Goal: Navigation & Orientation: Find specific page/section

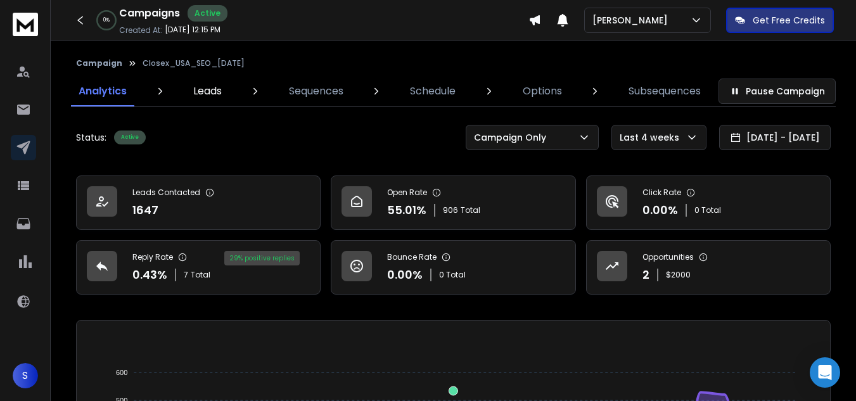
click at [215, 89] on p "Leads" at bounding box center [207, 91] width 29 height 15
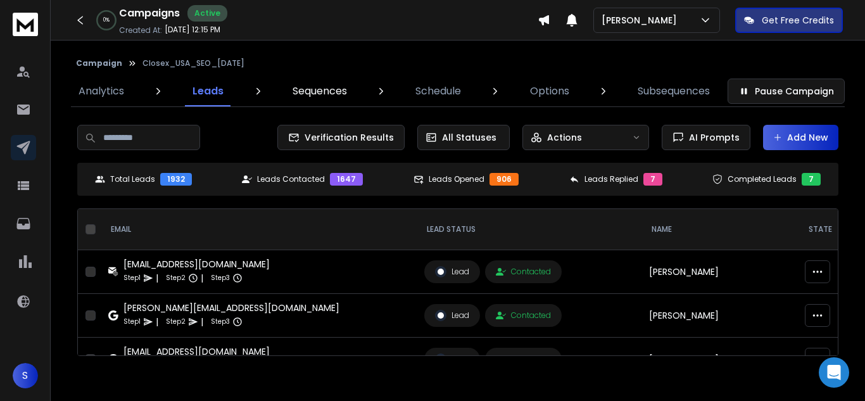
click at [303, 90] on p "Sequences" at bounding box center [320, 91] width 54 height 15
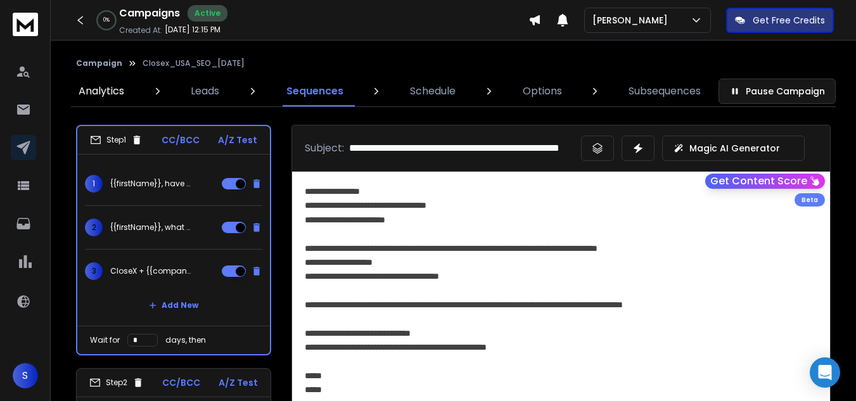
click at [94, 86] on p "Analytics" at bounding box center [102, 91] width 46 height 15
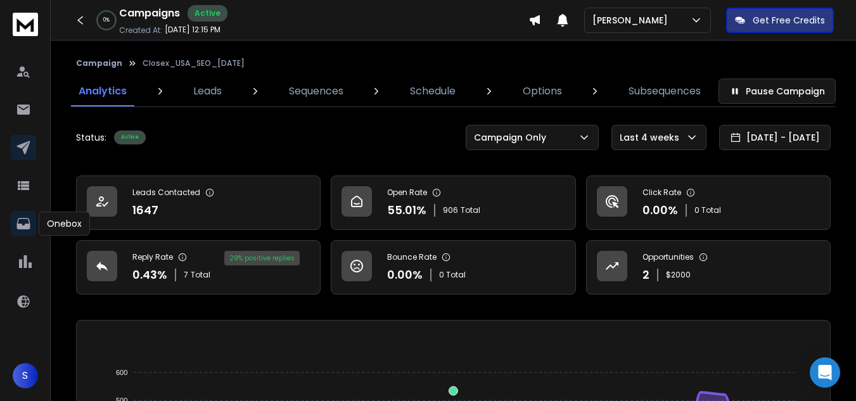
click at [27, 222] on icon at bounding box center [23, 223] width 15 height 15
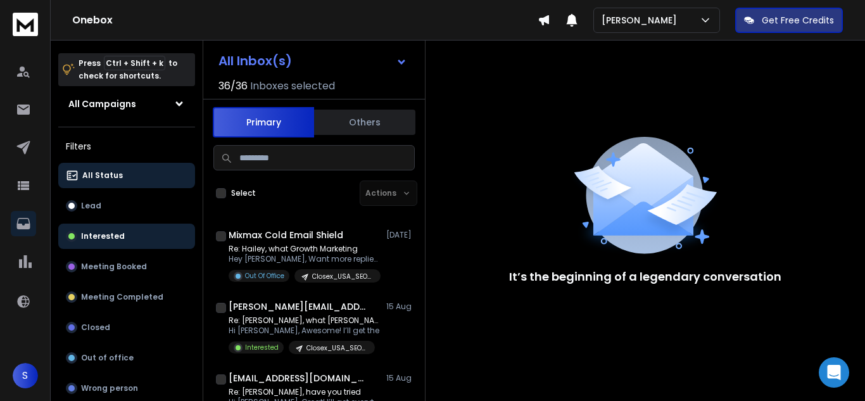
click at [119, 239] on p "Interested" at bounding box center [103, 236] width 44 height 10
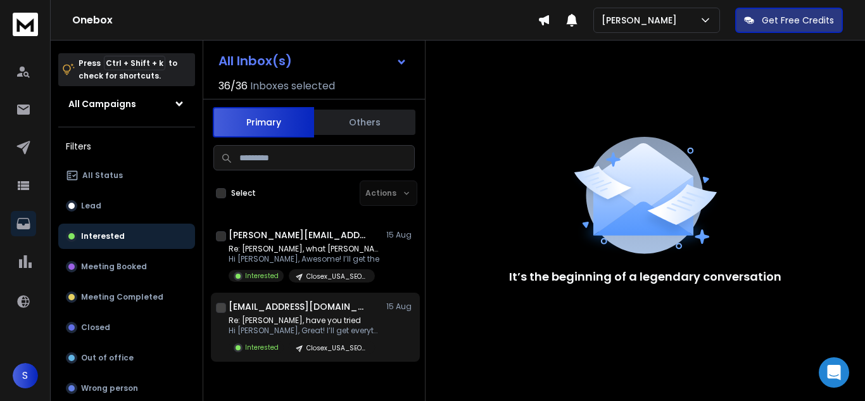
click at [345, 321] on p "Re: [PERSON_NAME], have you tried" at bounding box center [305, 320] width 152 height 10
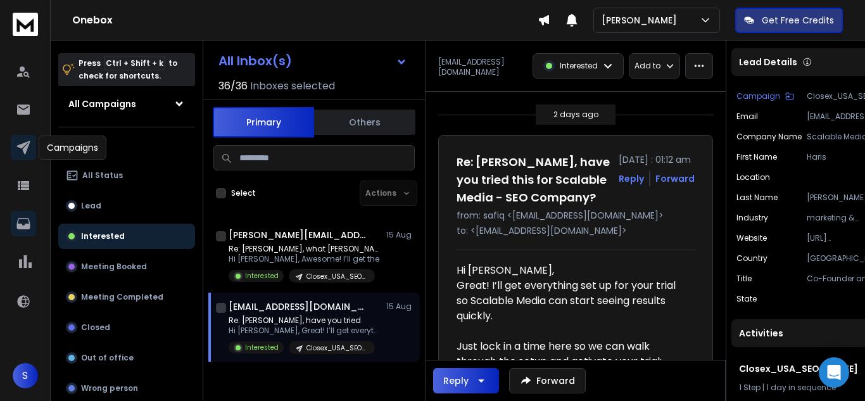
click at [30, 142] on icon at bounding box center [23, 147] width 15 height 15
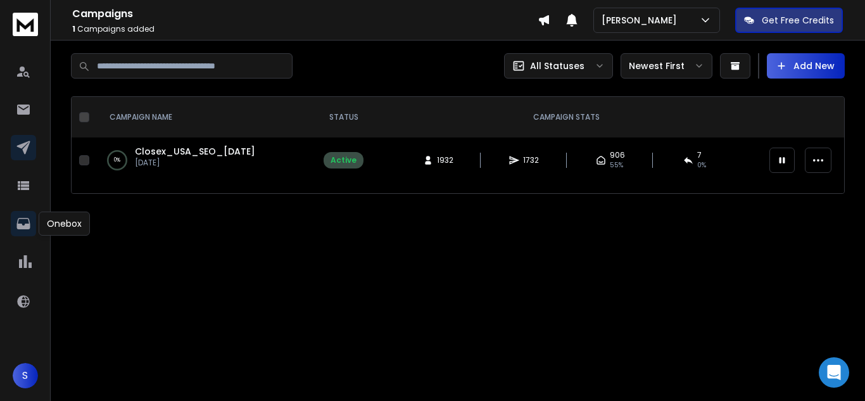
click at [33, 229] on link at bounding box center [23, 223] width 25 height 25
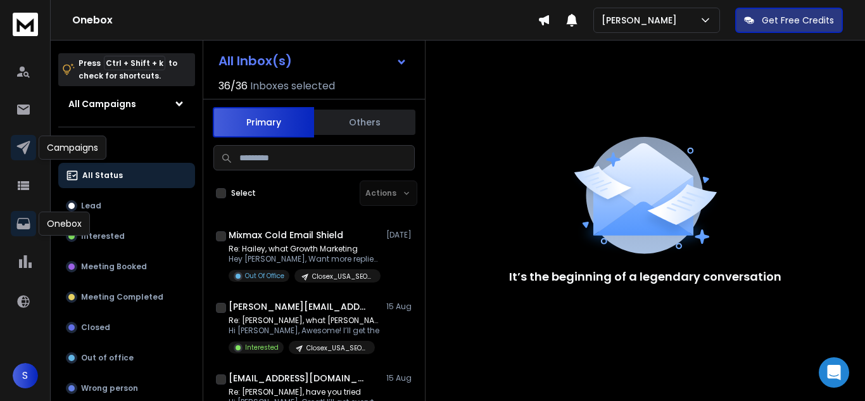
click at [23, 148] on icon at bounding box center [22, 147] width 13 height 13
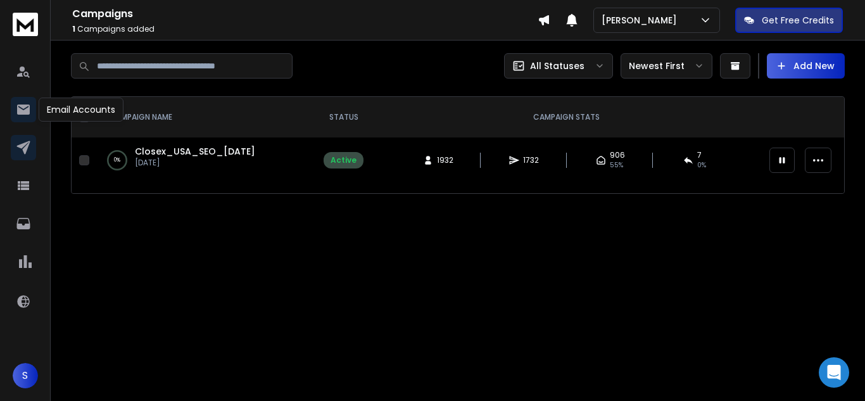
click at [25, 108] on icon at bounding box center [23, 109] width 15 height 15
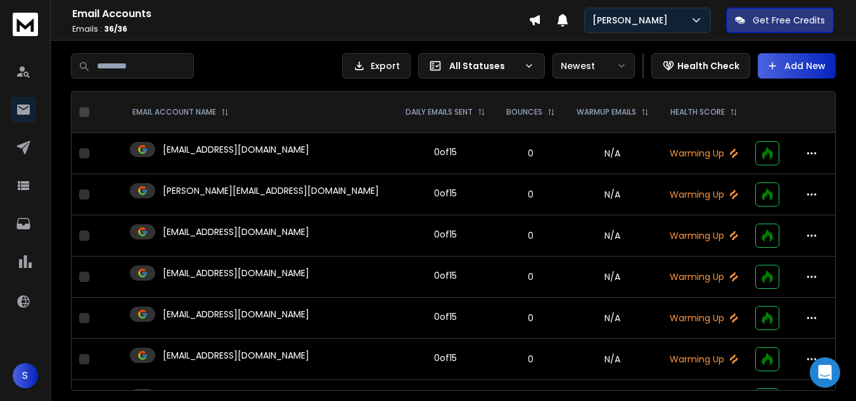
click at [633, 18] on div "[PERSON_NAME]" at bounding box center [647, 20] width 110 height 13
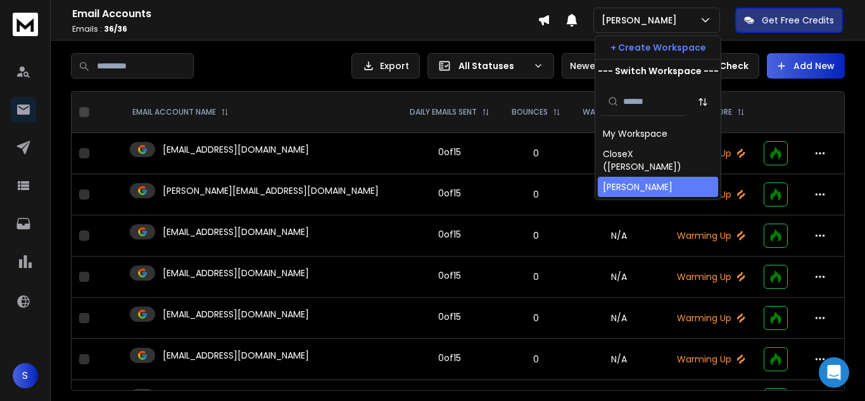
click at [628, 177] on div "[PERSON_NAME]" at bounding box center [658, 187] width 120 height 20
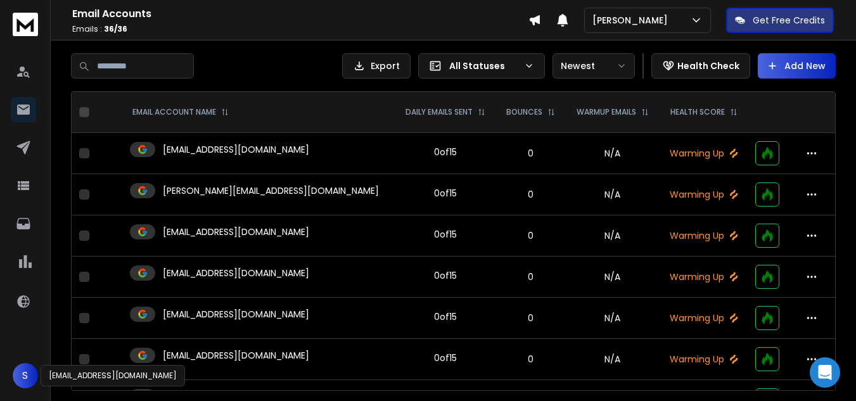
click at [29, 373] on span "S" at bounding box center [25, 375] width 25 height 25
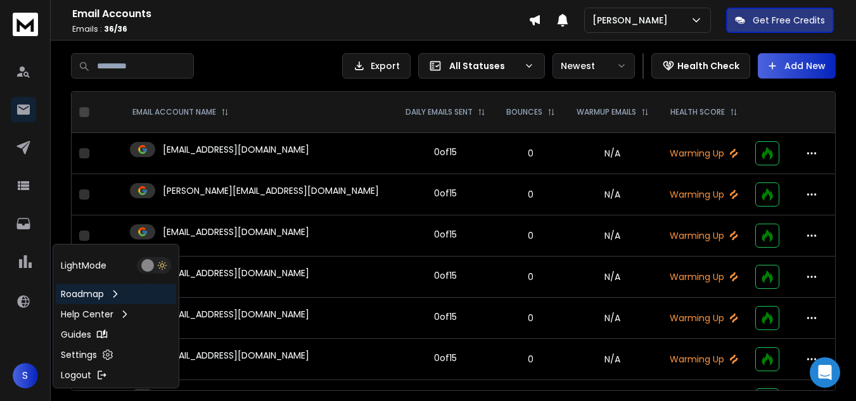
click at [378, 15] on h1 "Email Accounts" at bounding box center [300, 13] width 456 height 15
